Goal: Navigation & Orientation: Find specific page/section

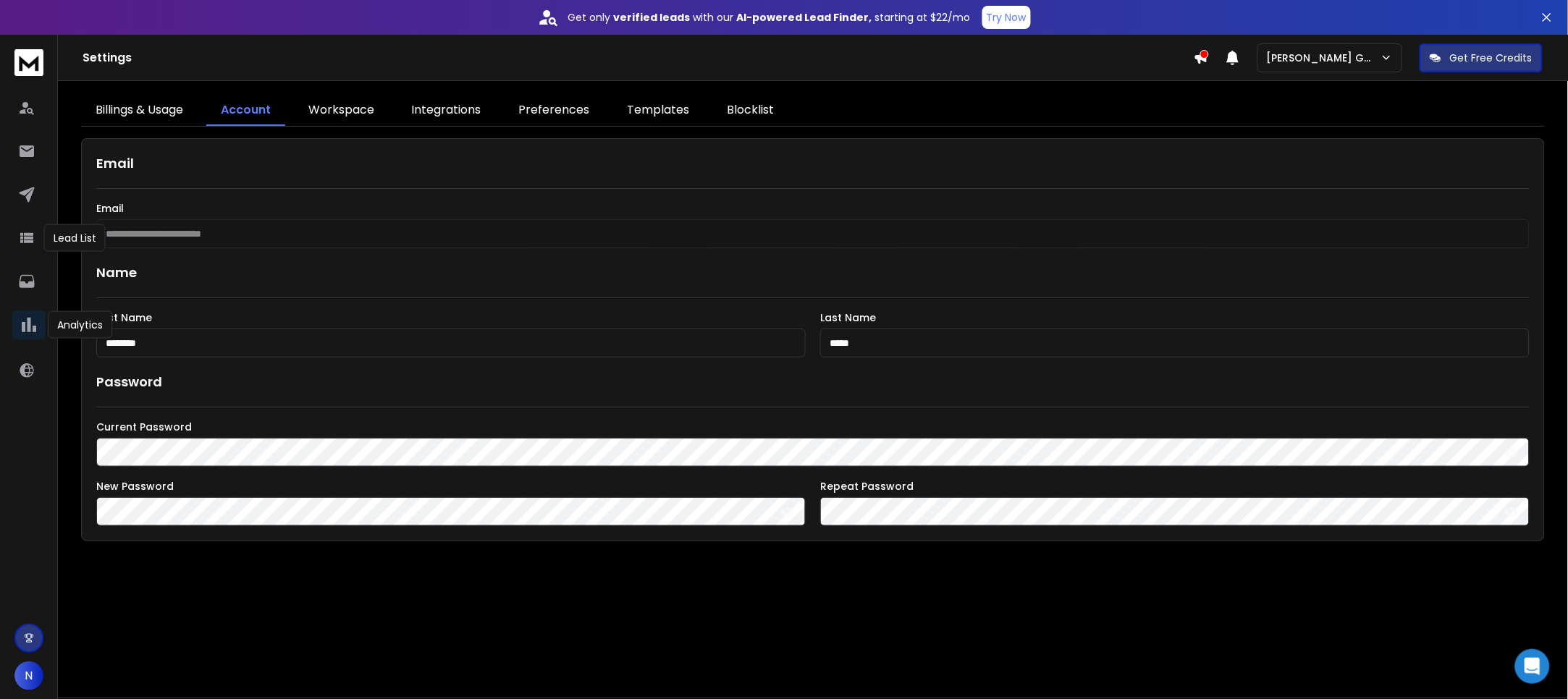
click at [29, 318] on icon at bounding box center [29, 325] width 14 height 14
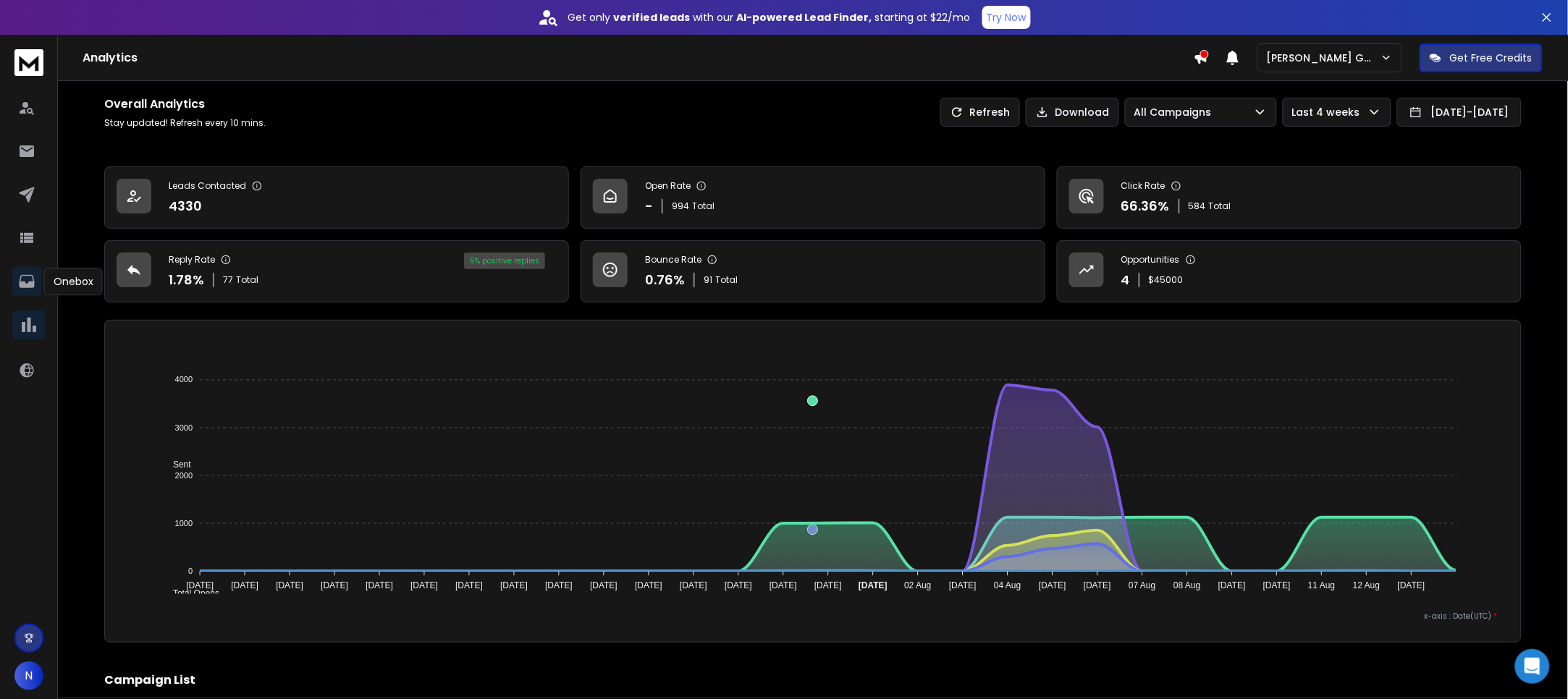
click at [35, 291] on link at bounding box center [26, 282] width 29 height 29
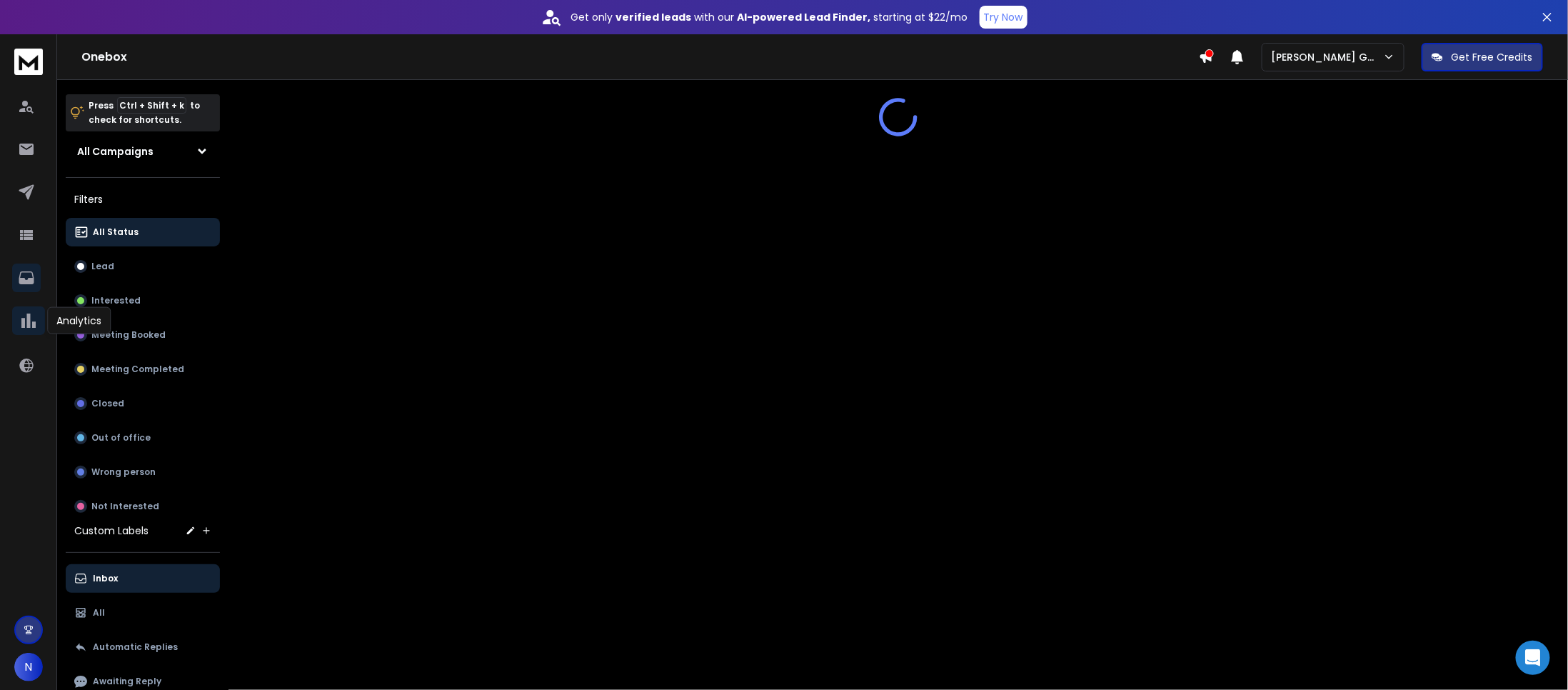
click at [24, 313] on icon at bounding box center [28, 320] width 22 height 22
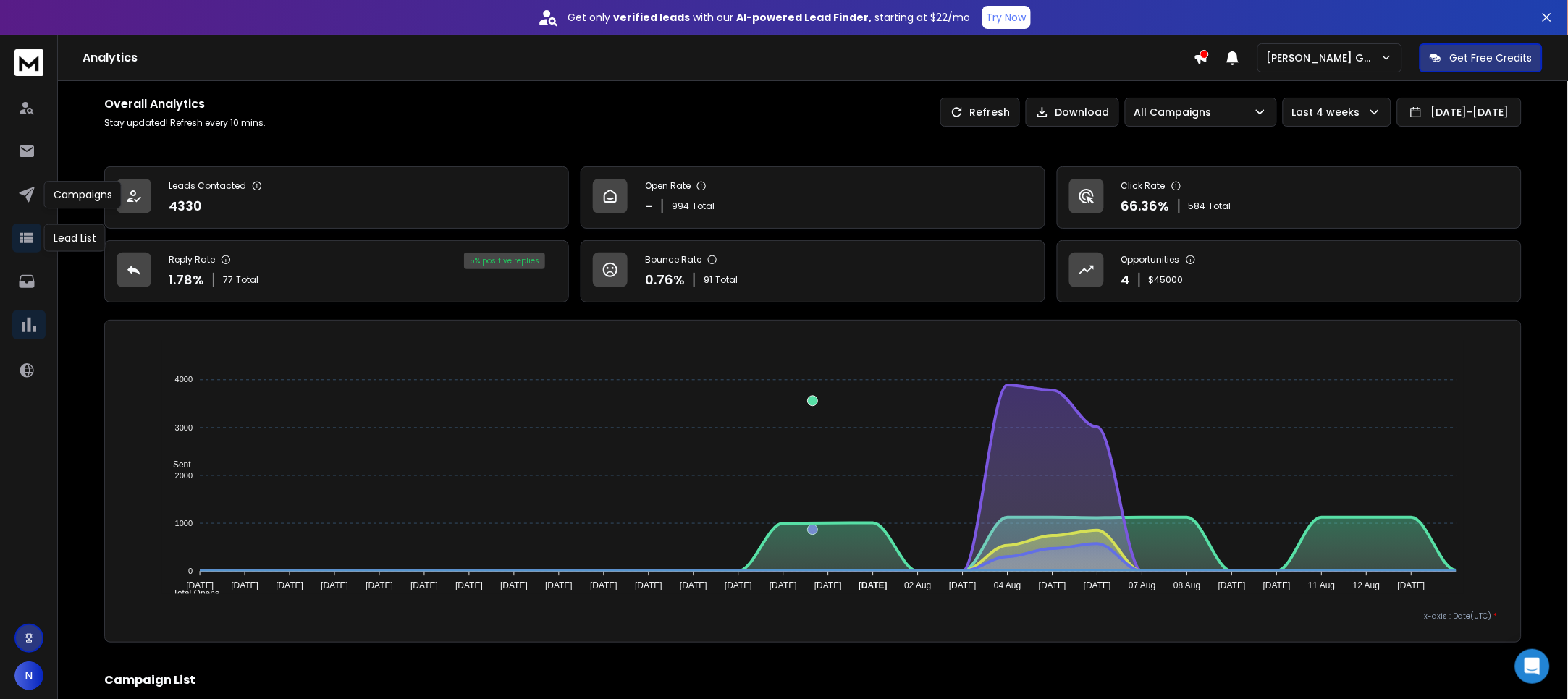
click at [20, 228] on link at bounding box center [26, 238] width 29 height 29
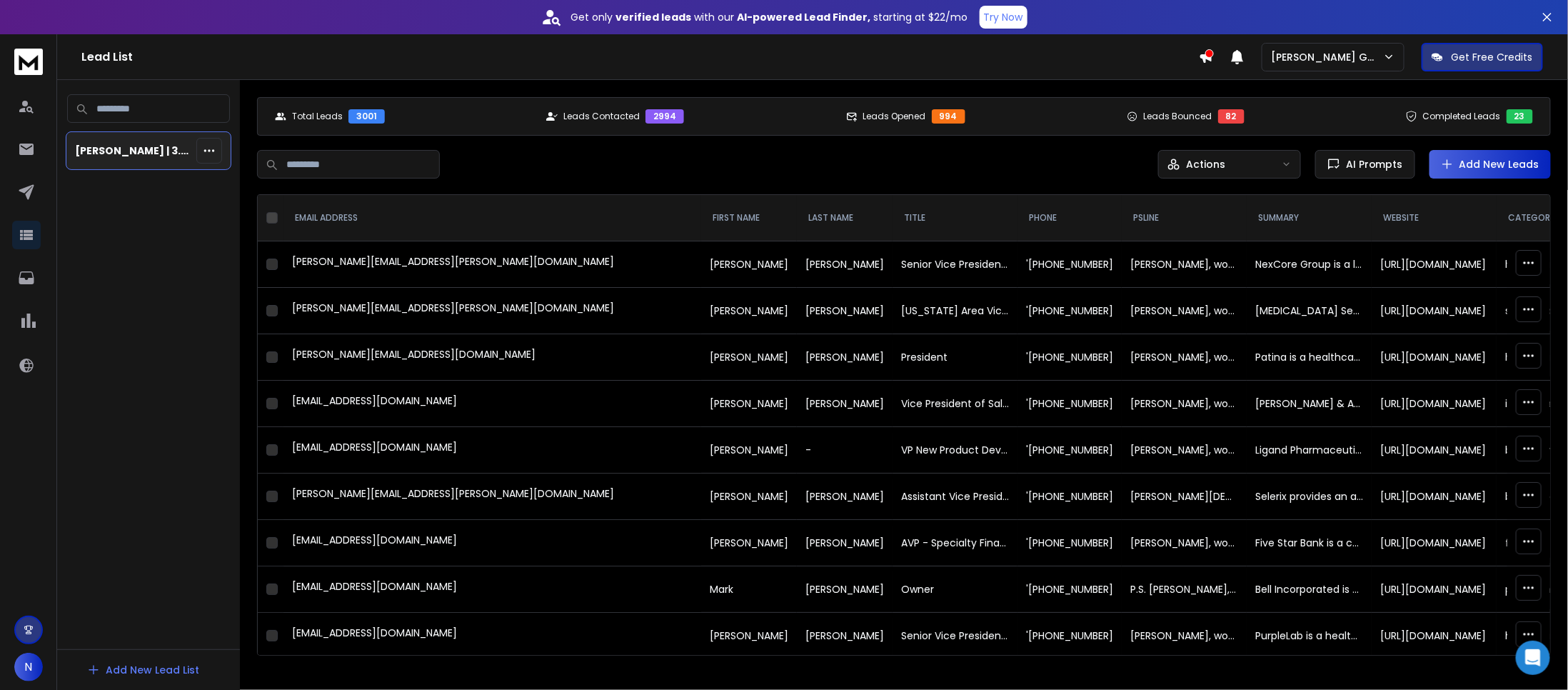
click at [345, 154] on input at bounding box center [349, 164] width 183 height 28
type input "*****"
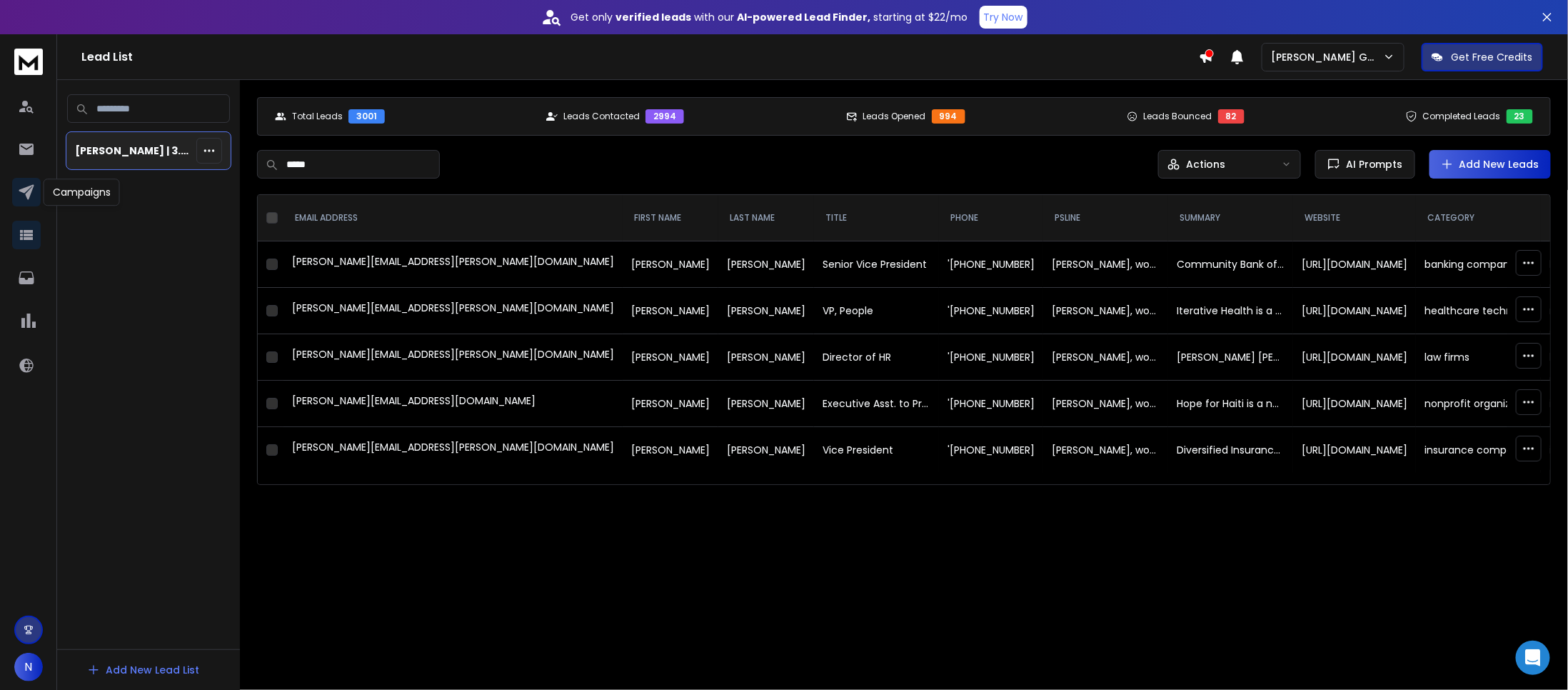
click at [30, 186] on icon at bounding box center [26, 192] width 15 height 15
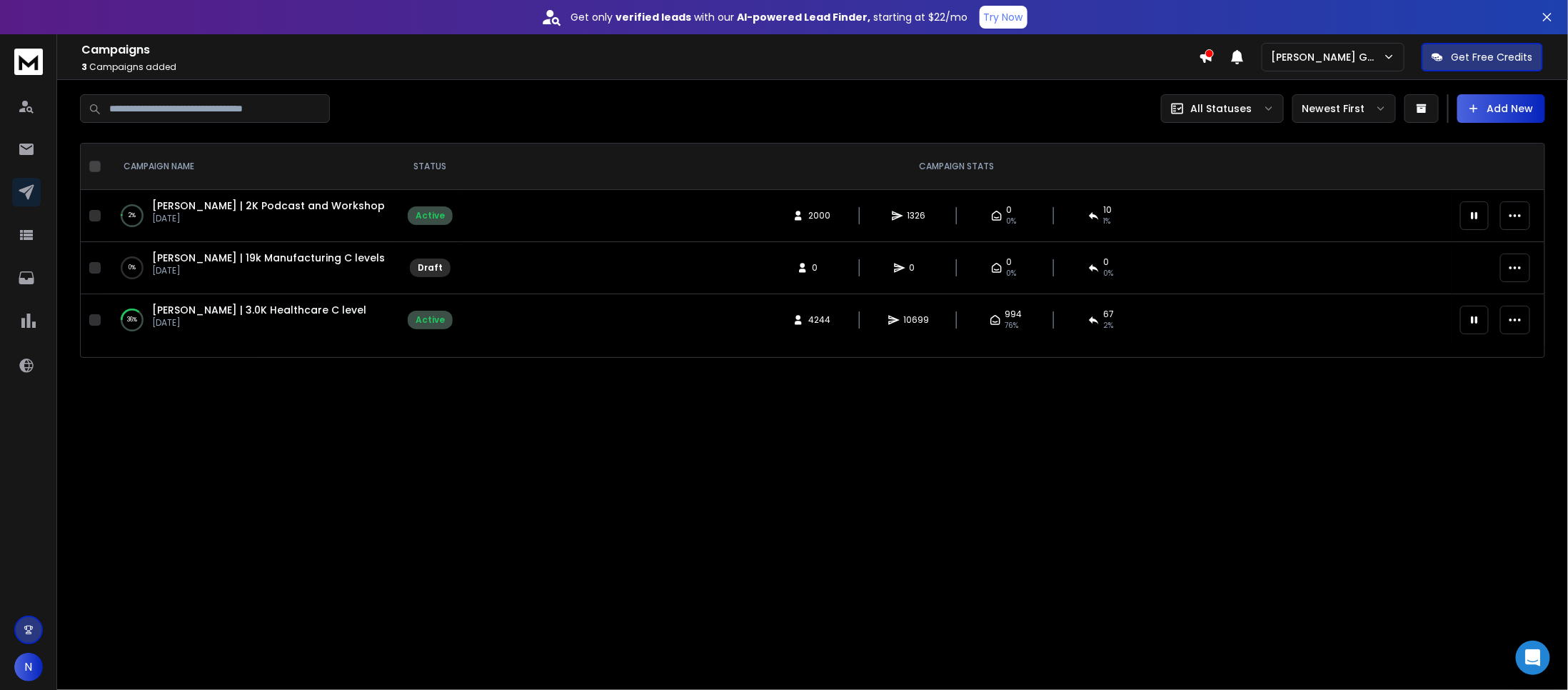
click at [351, 208] on span "[PERSON_NAME] | 2K Podcast and Workshop" at bounding box center [268, 205] width 233 height 14
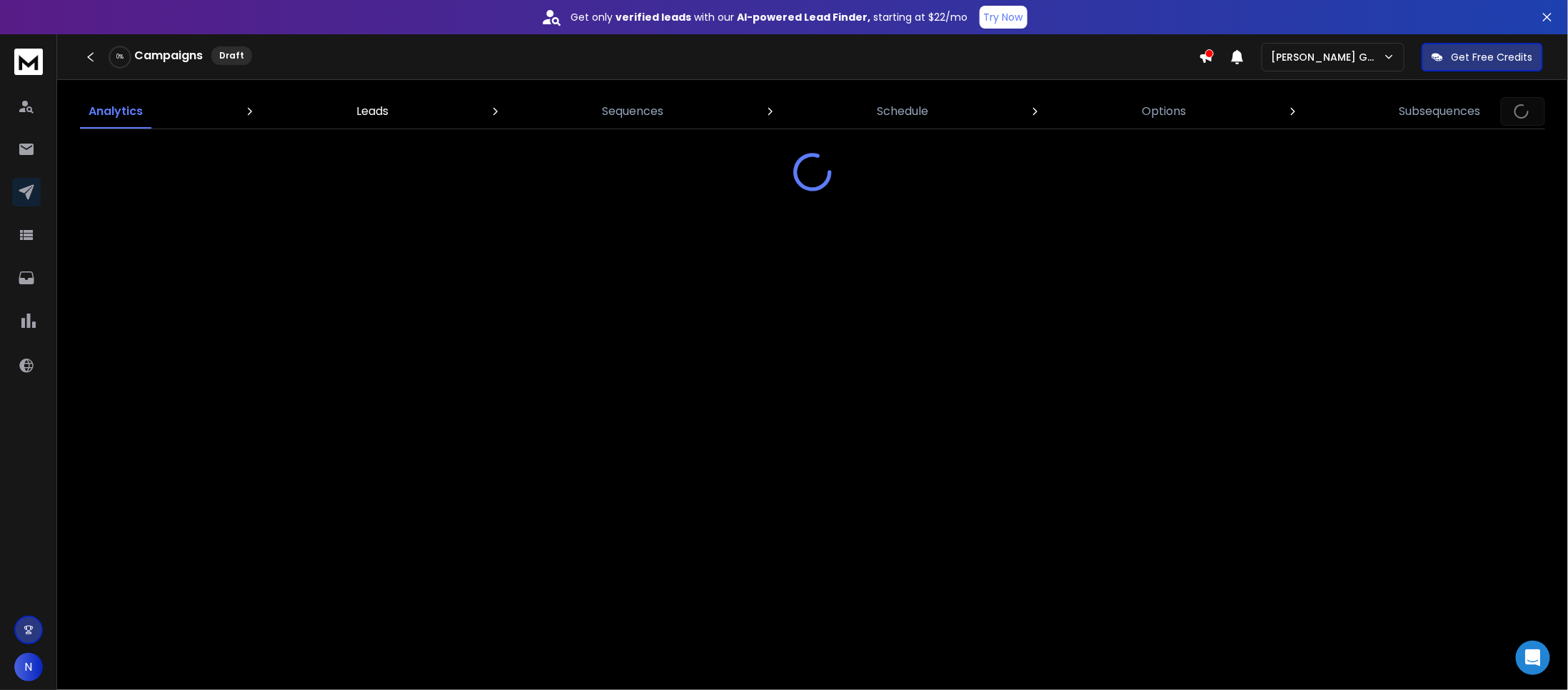
click at [372, 104] on p "Leads" at bounding box center [372, 111] width 32 height 17
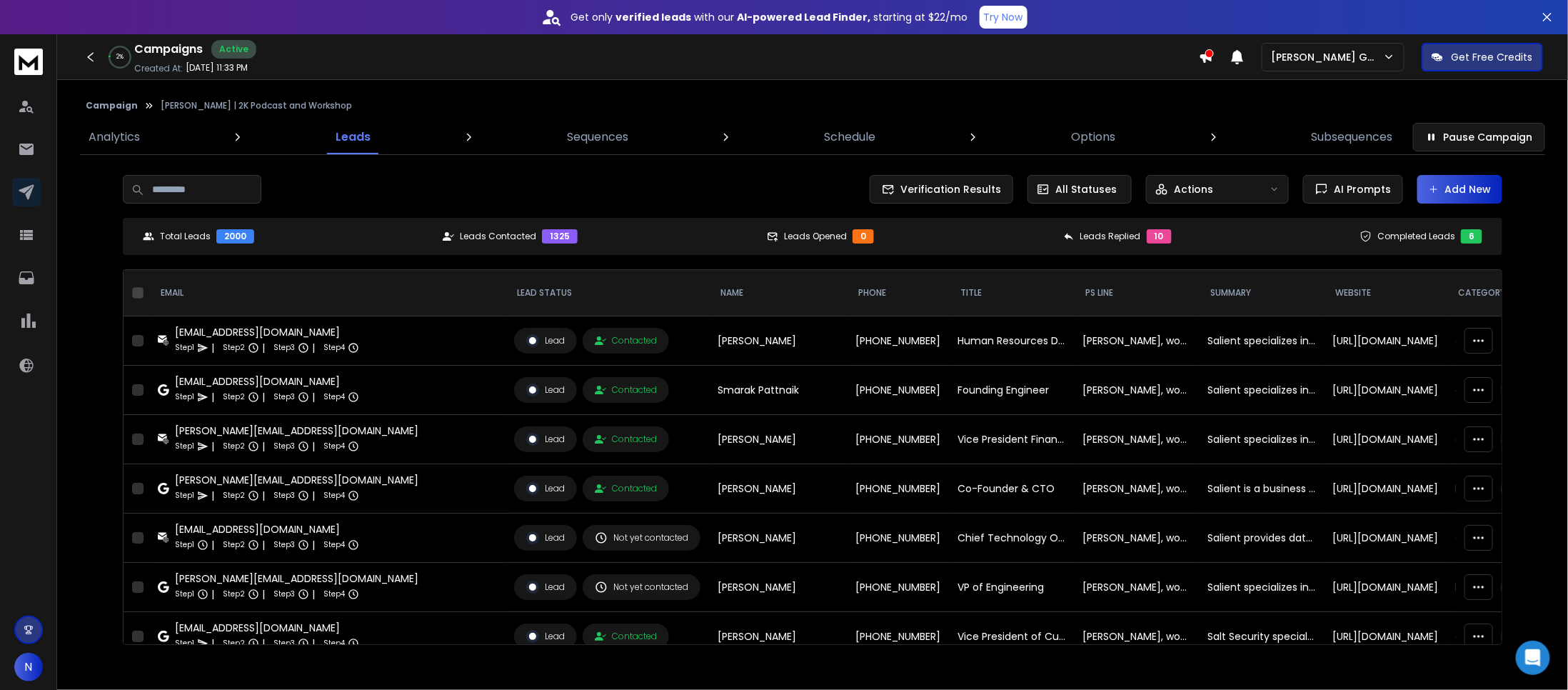
click at [217, 156] on div "Campaign [PERSON_NAME] | 2K Podcast and Workshop Analytics Leads Sequences Sche…" at bounding box center [813, 365] width 1465 height 542
click at [230, 202] on input at bounding box center [192, 189] width 138 height 28
type input "******"
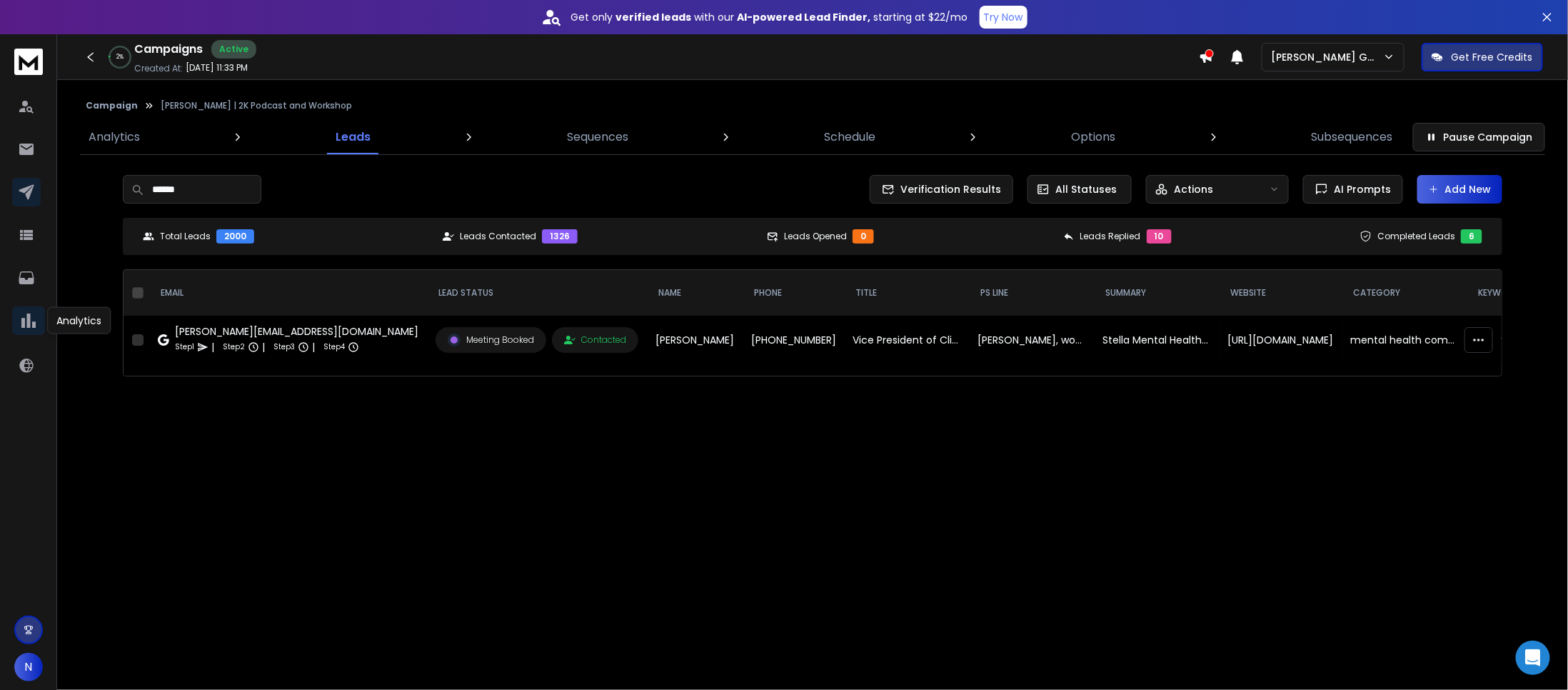
click at [13, 317] on link at bounding box center [28, 320] width 33 height 33
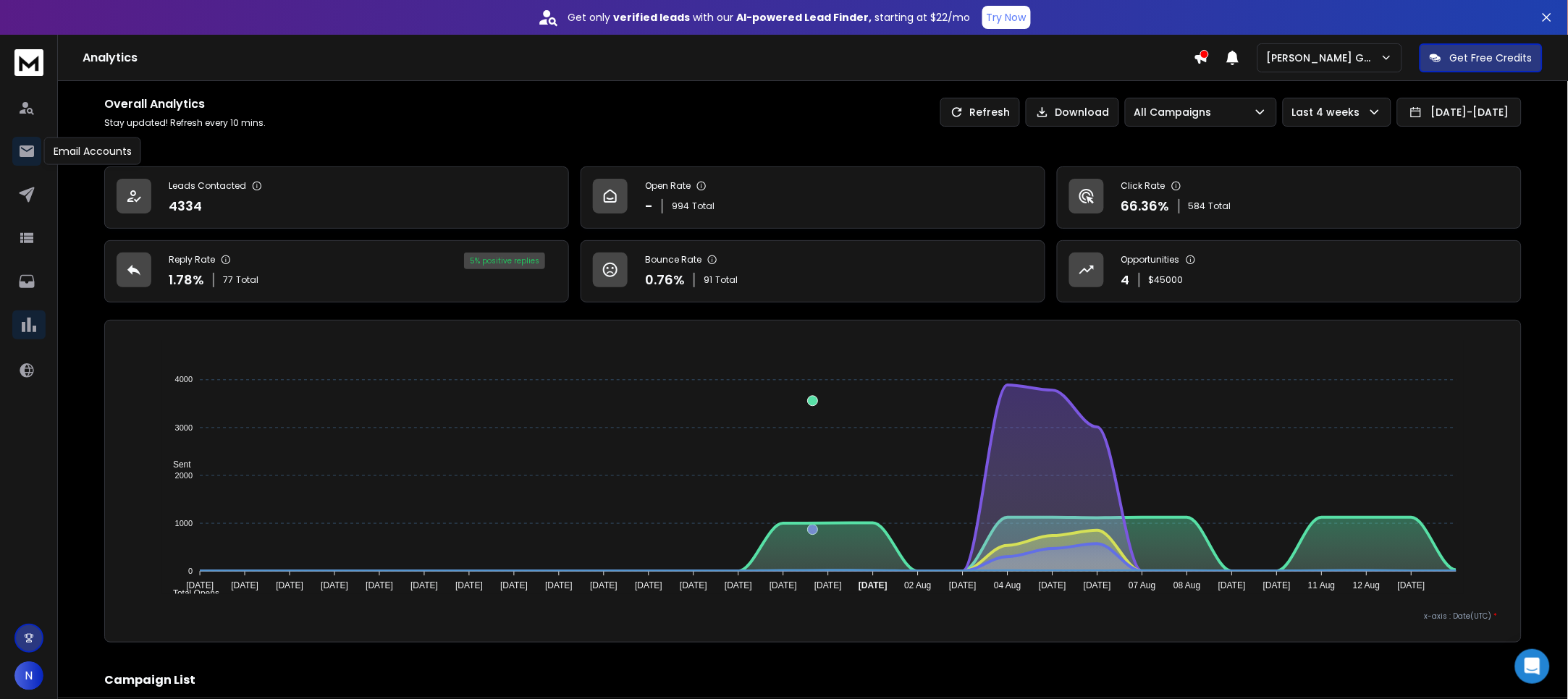
click at [25, 143] on icon at bounding box center [26, 151] width 17 height 17
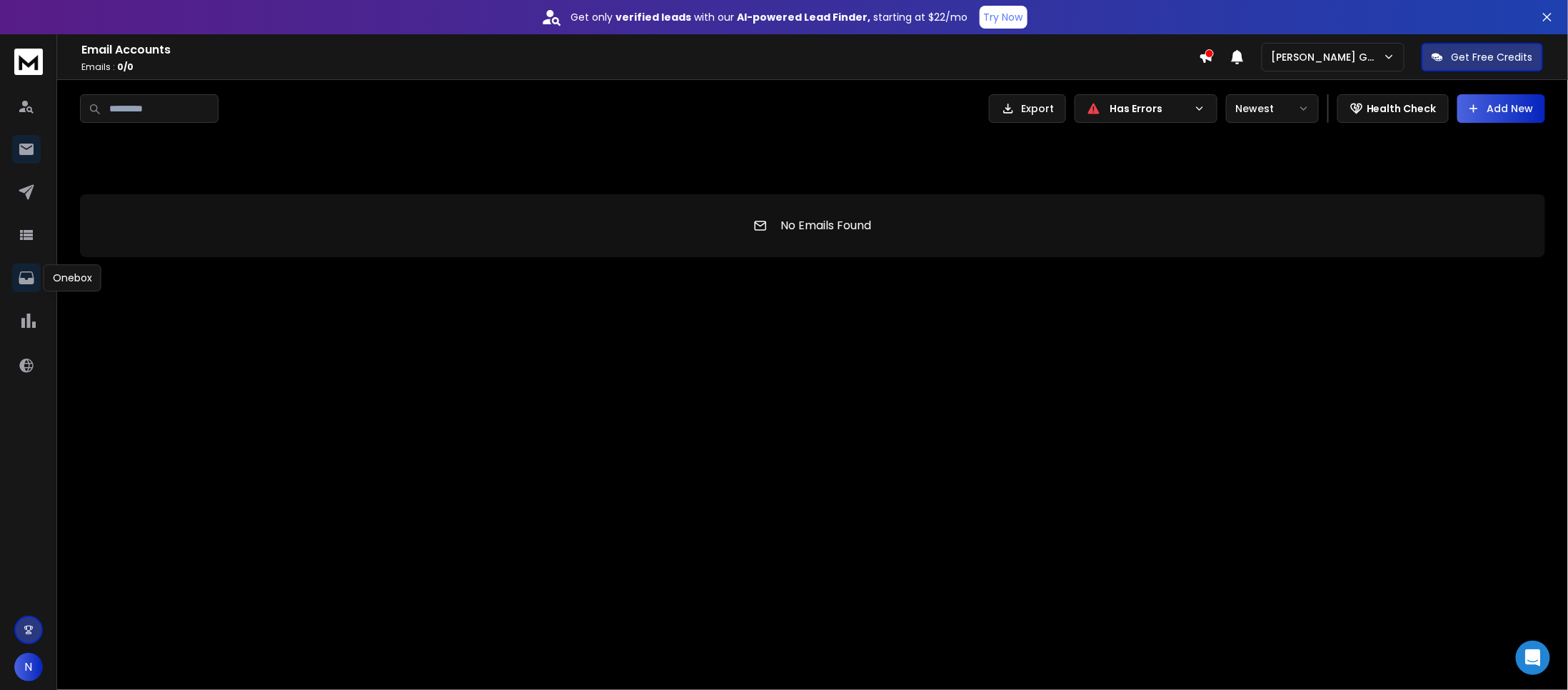
click at [25, 271] on icon at bounding box center [26, 277] width 17 height 17
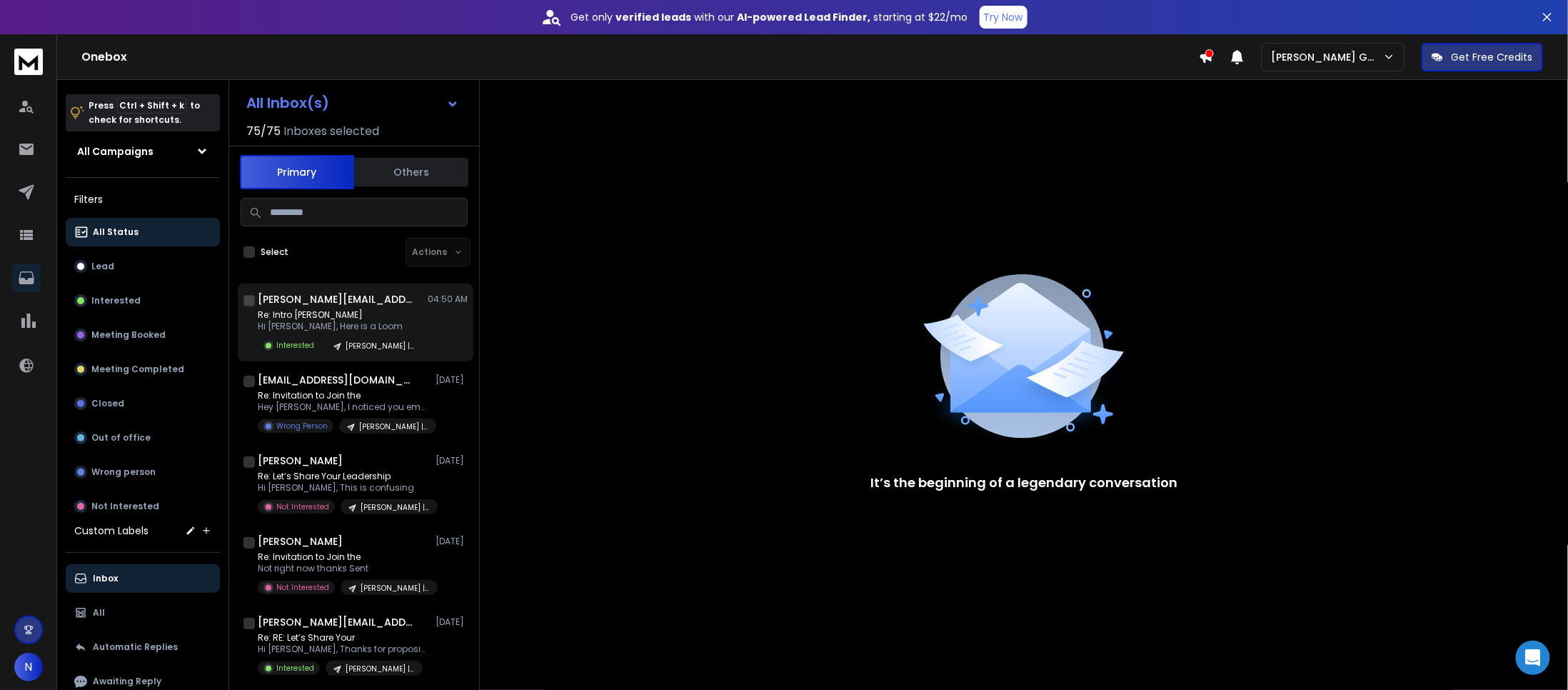
click at [380, 302] on div "[PERSON_NAME][EMAIL_ADDRESS][DOMAIN_NAME] 04:50 AM" at bounding box center [363, 299] width 210 height 14
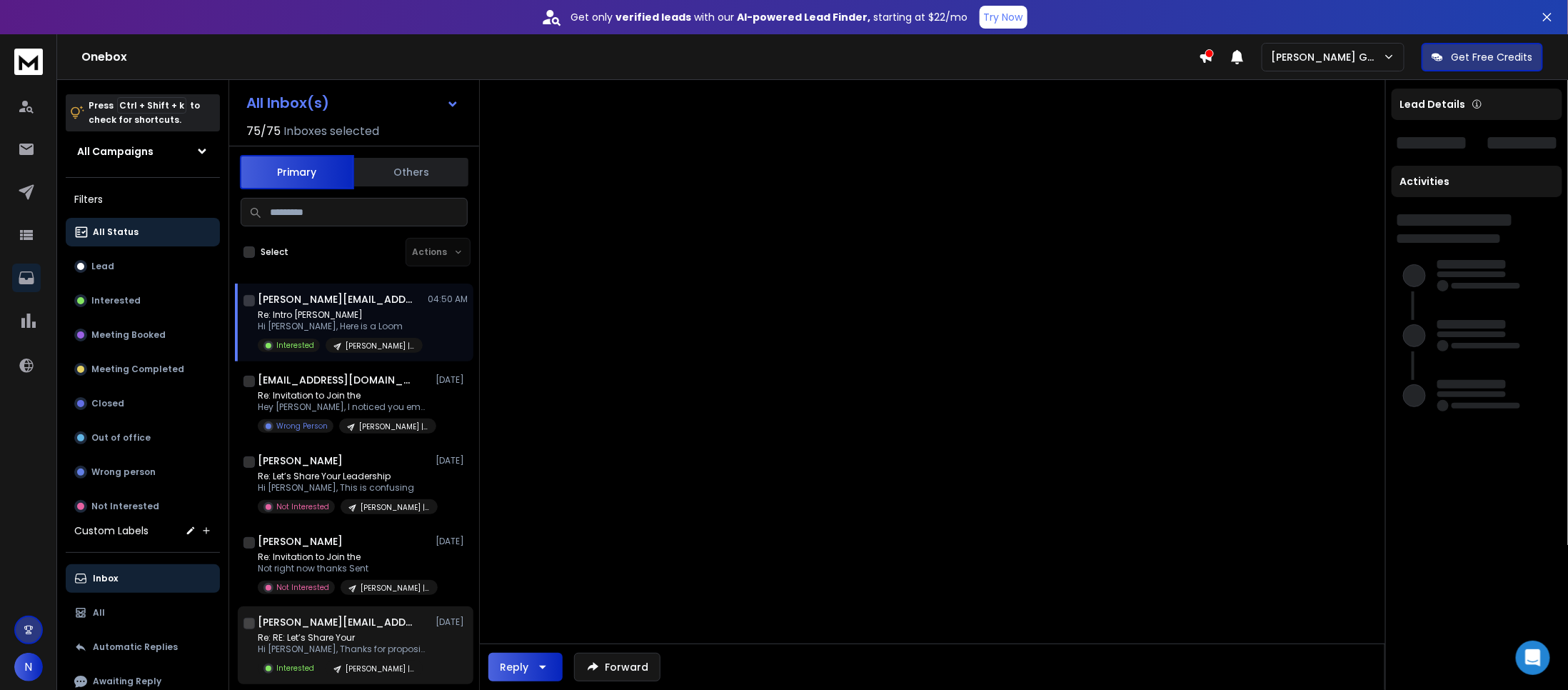
click at [393, 610] on div "[PERSON_NAME][EMAIL_ADDRESS][DOMAIN_NAME] [DATE] Re: RE: Let’s Share Your Hi [P…" at bounding box center [355, 645] width 236 height 78
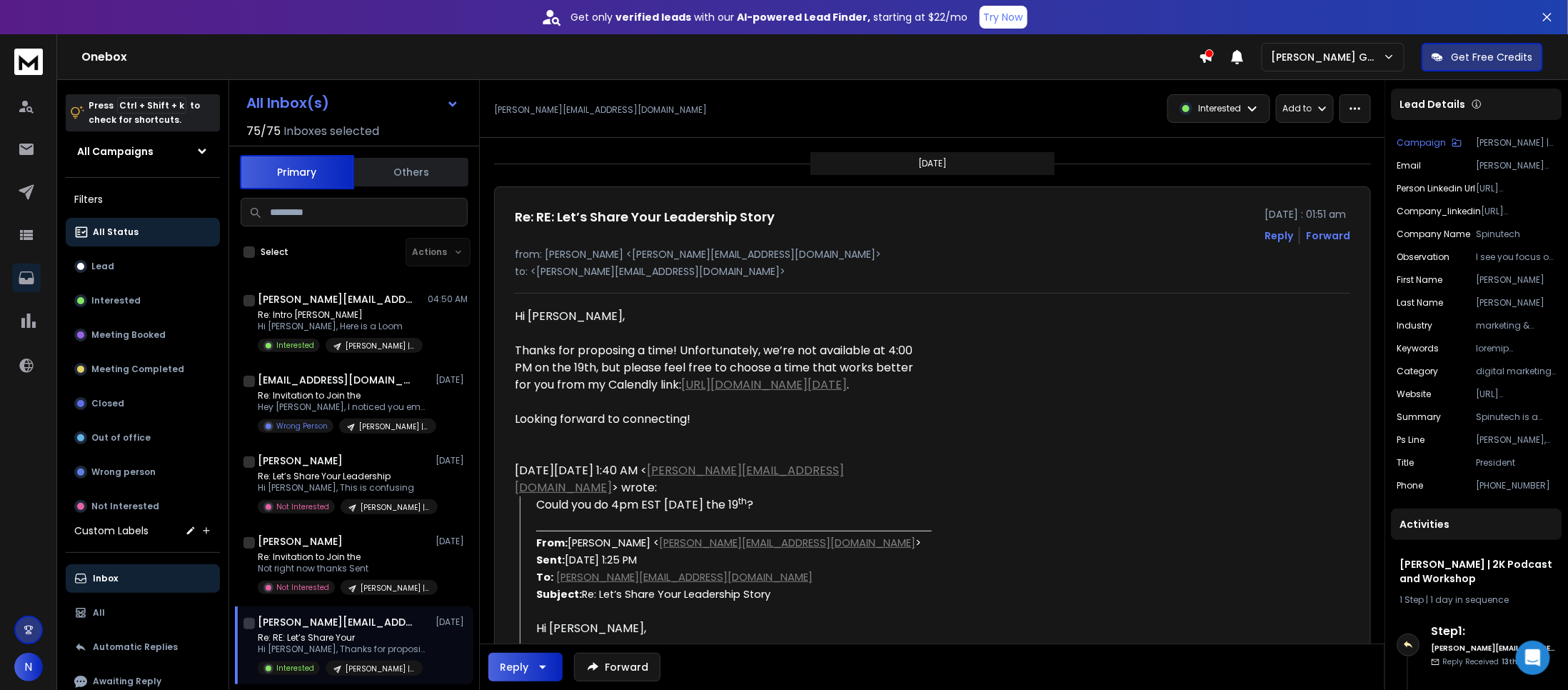
click at [393, 610] on div "[PERSON_NAME][EMAIL_ADDRESS][DOMAIN_NAME] [DATE] Re: RE: Let’s Share Your Hi [P…" at bounding box center [355, 645] width 236 height 78
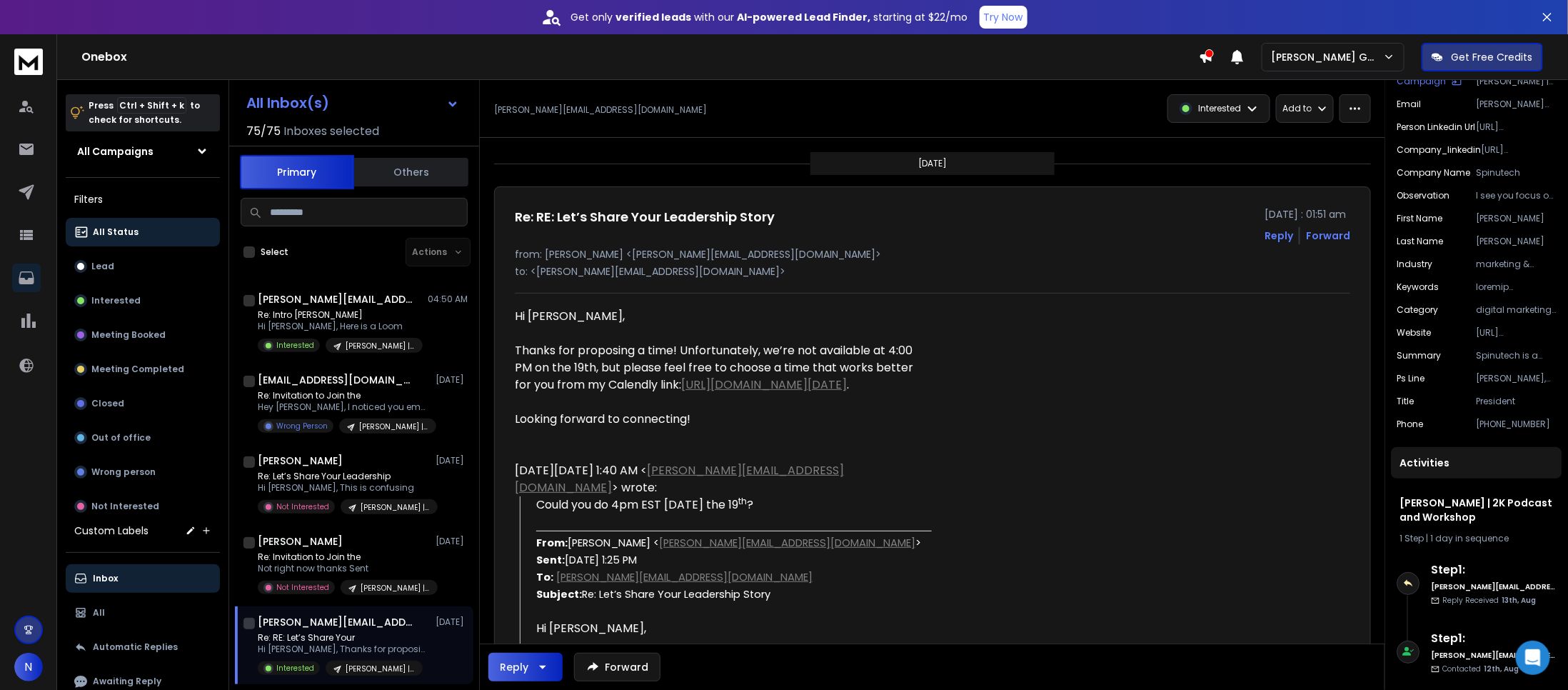
scroll to position [143, 0]
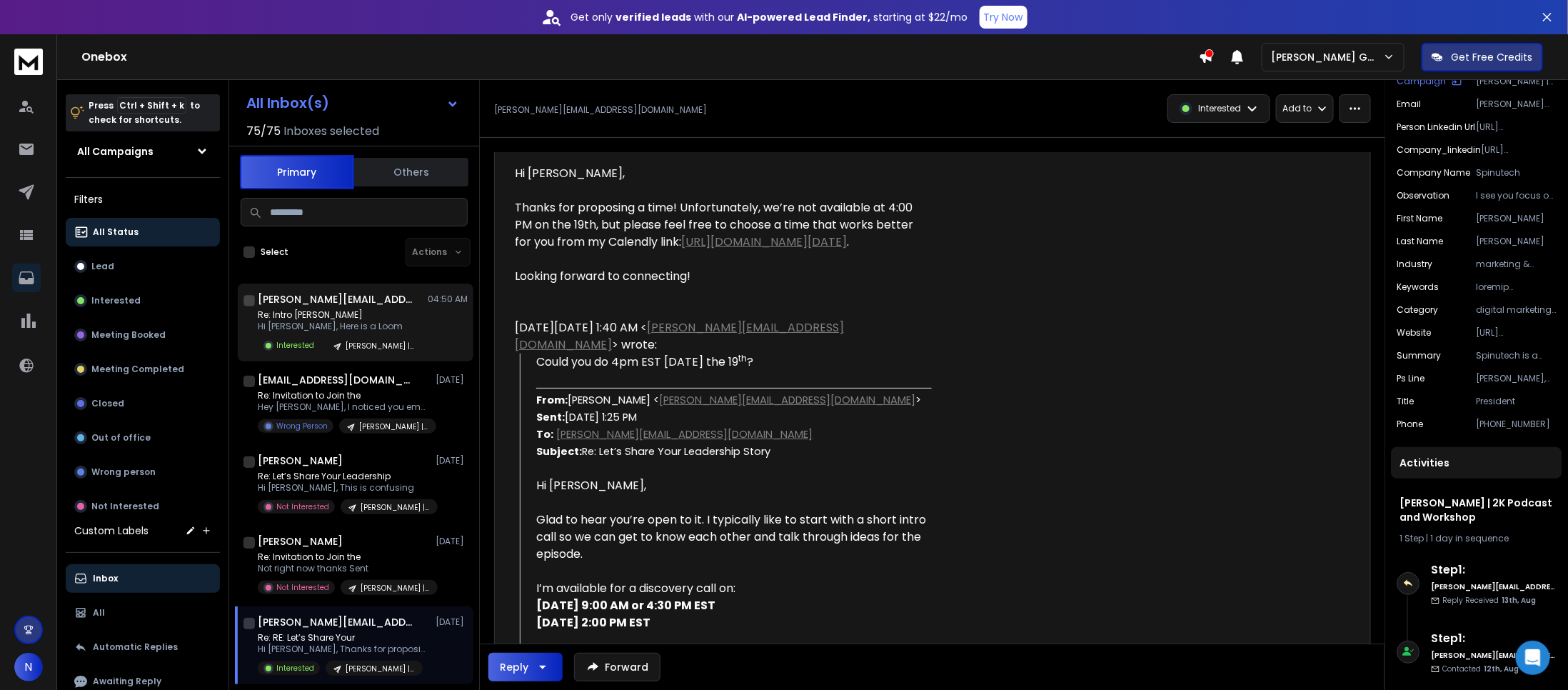
click at [375, 291] on div "[PERSON_NAME][EMAIL_ADDRESS][DOMAIN_NAME] 04:50 AM Re: Intro [PERSON_NAME] Hi […" at bounding box center [355, 322] width 236 height 78
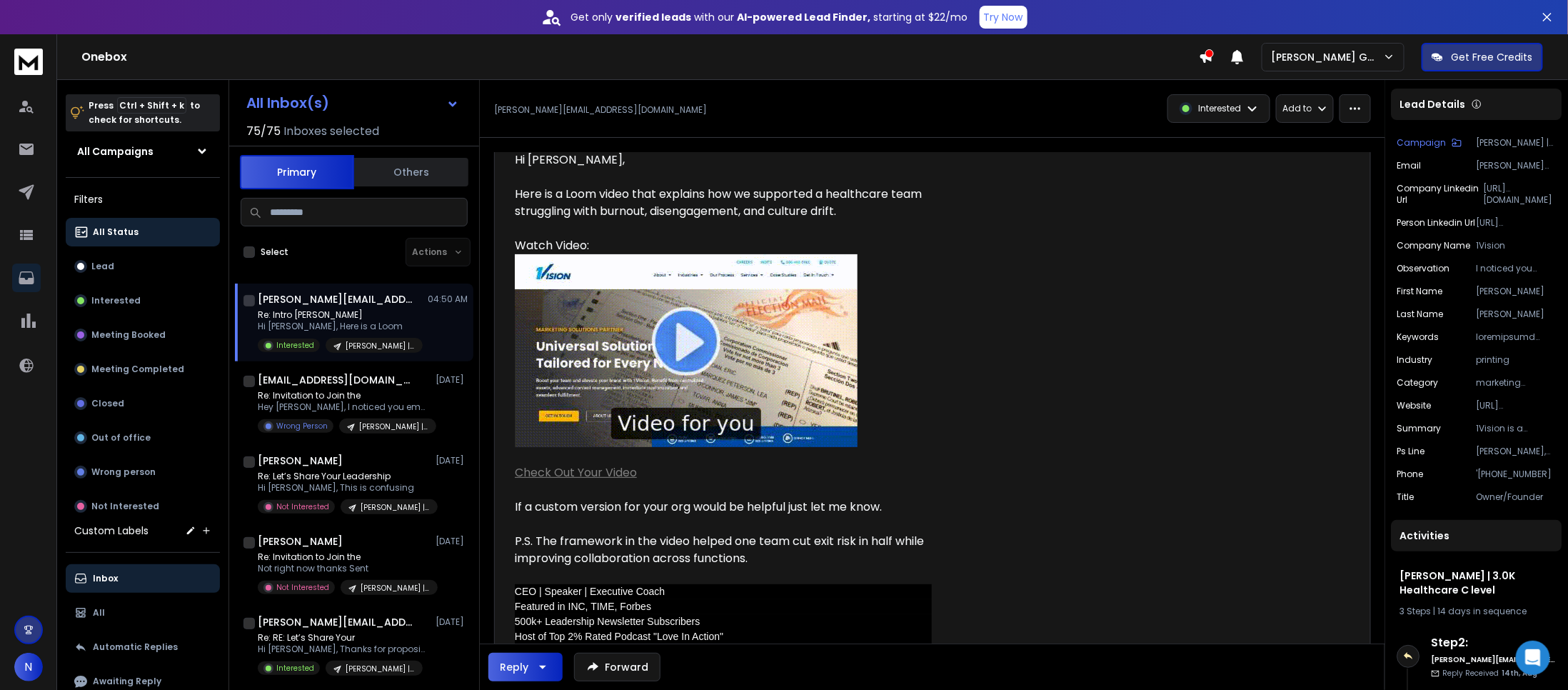
scroll to position [49, 0]
